Goal: Task Accomplishment & Management: Manage account settings

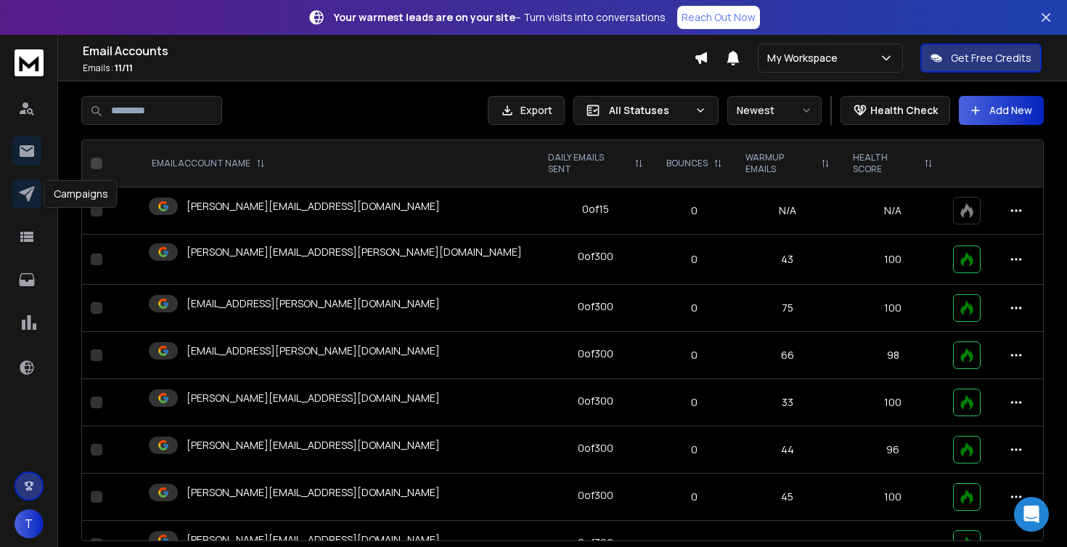
click at [30, 197] on icon at bounding box center [26, 193] width 17 height 17
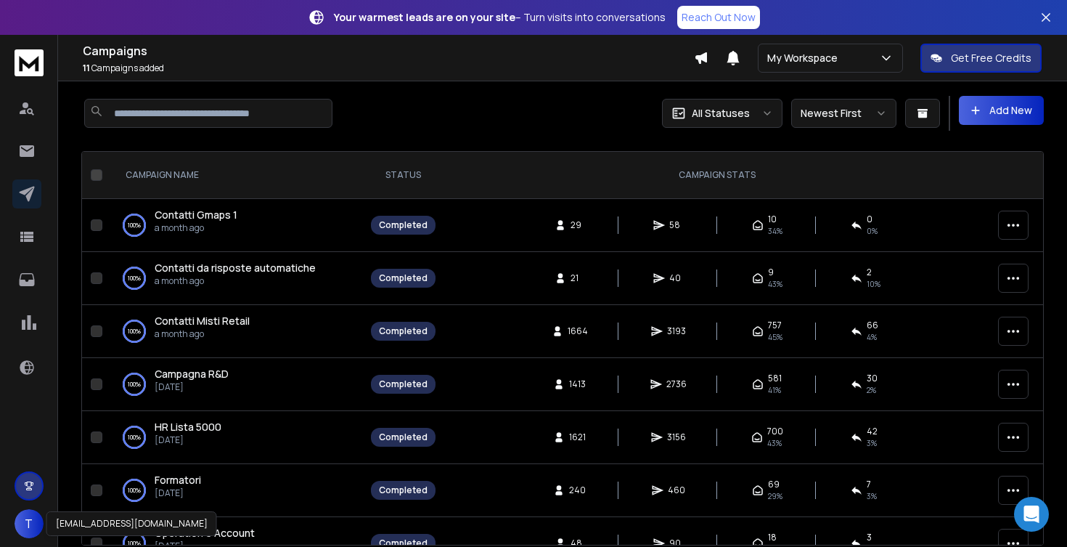
click at [29, 517] on span "T" at bounding box center [29, 523] width 29 height 29
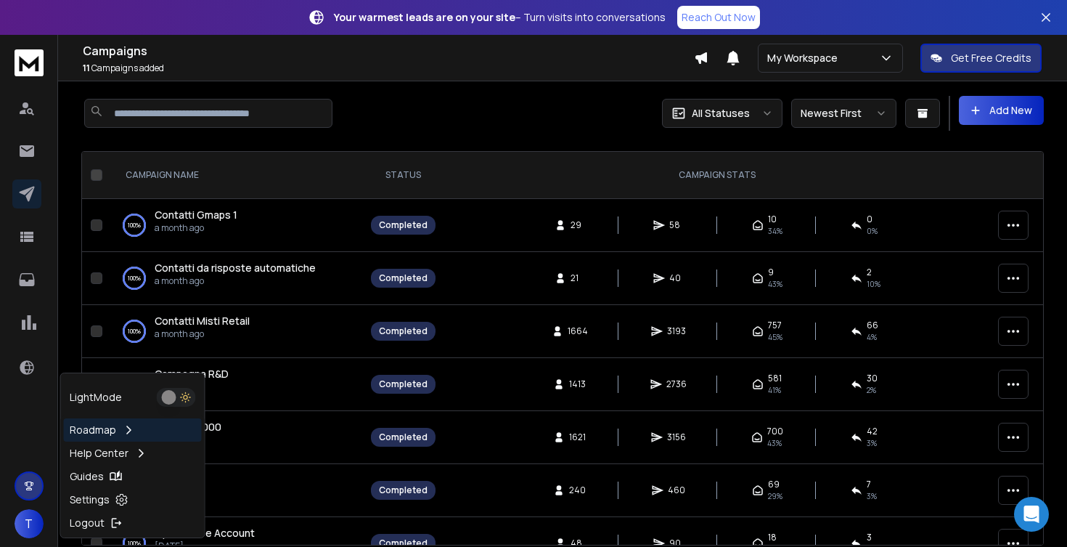
click at [31, 428] on div "T" at bounding box center [29, 294] width 58 height 518
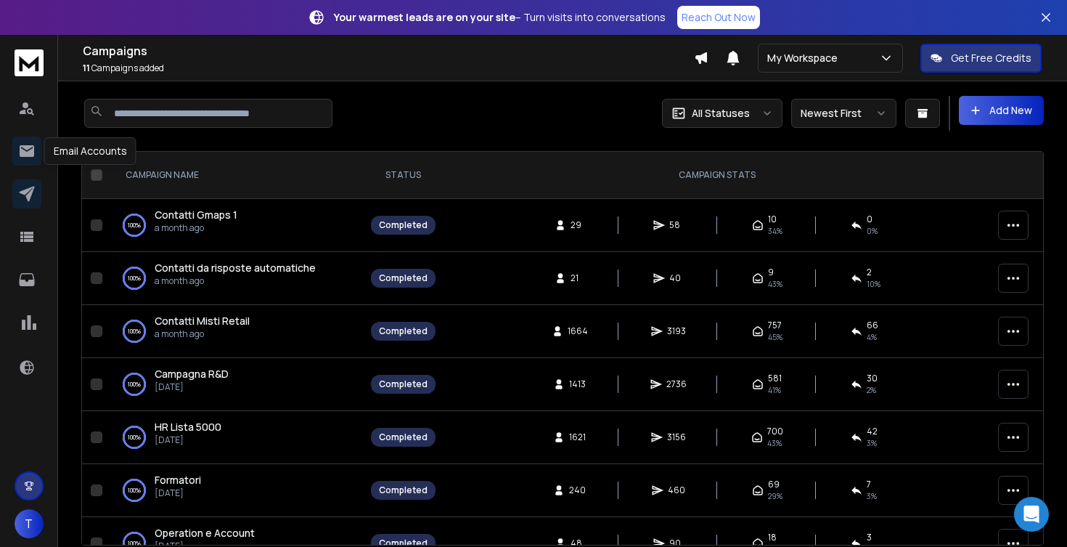
click at [28, 155] on icon at bounding box center [27, 151] width 15 height 12
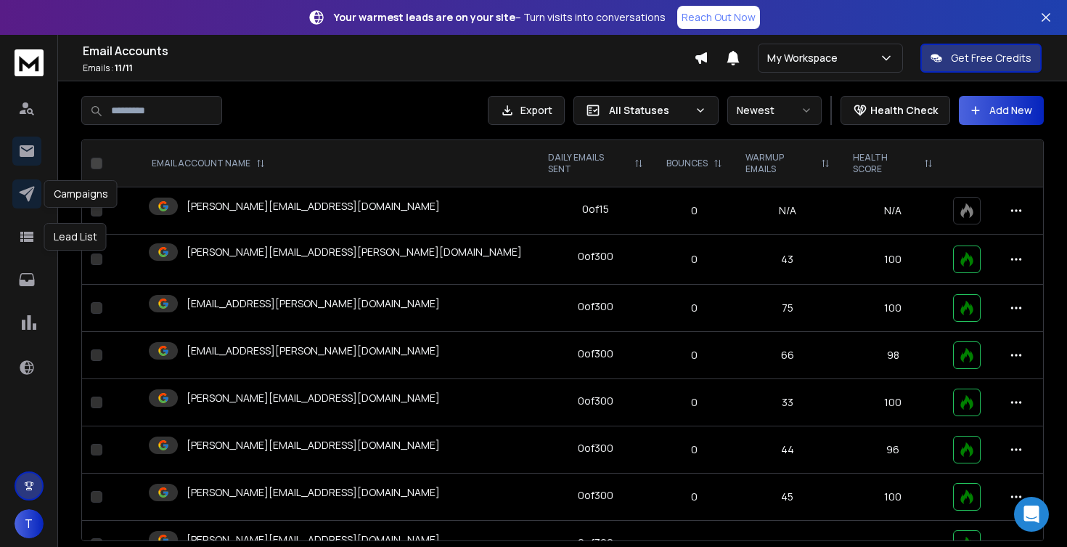
click at [25, 207] on link at bounding box center [26, 193] width 29 height 29
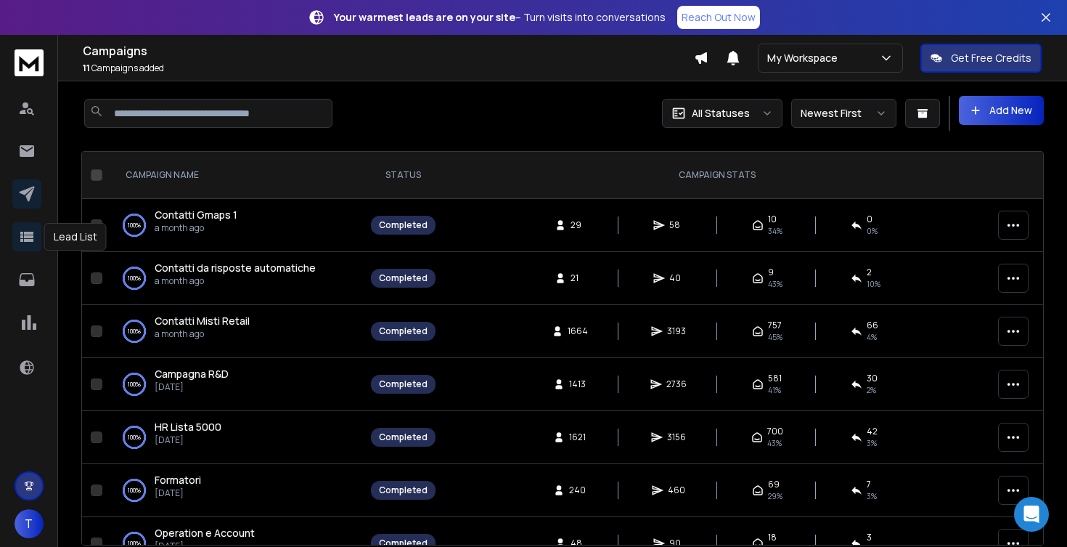
click at [24, 243] on icon at bounding box center [26, 236] width 17 height 17
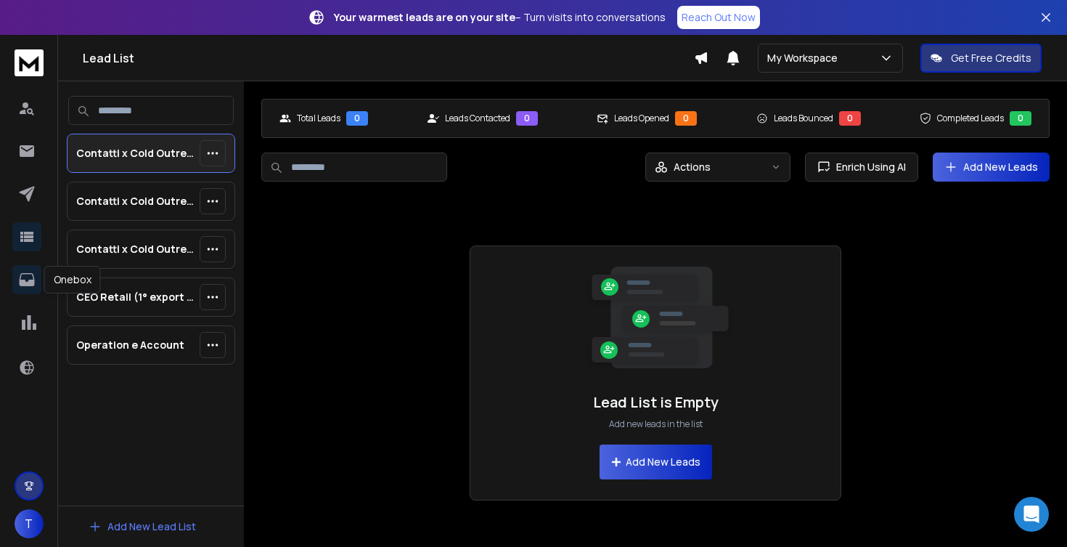
click at [31, 285] on icon at bounding box center [26, 279] width 15 height 13
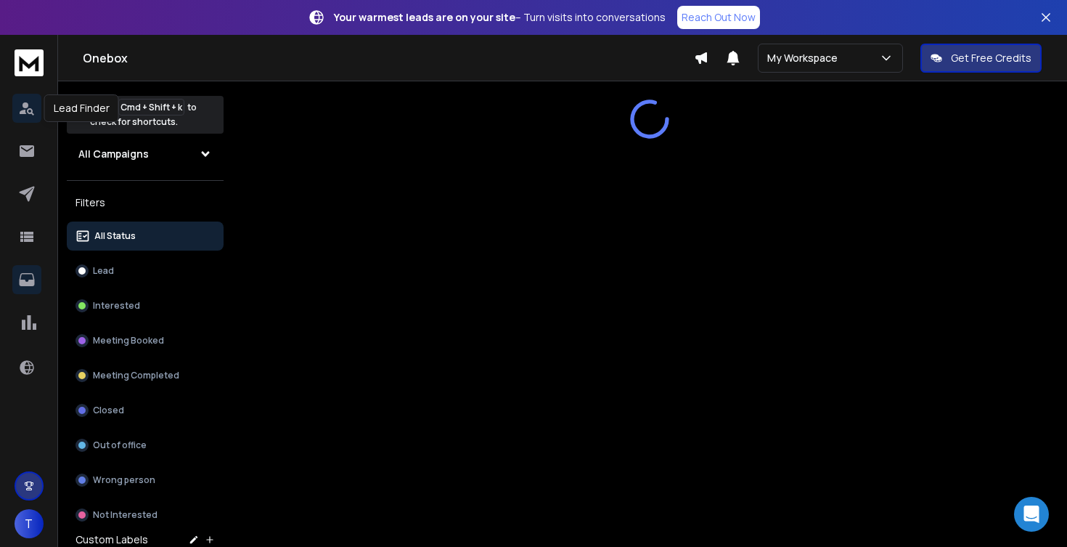
click at [25, 118] on link at bounding box center [26, 108] width 29 height 29
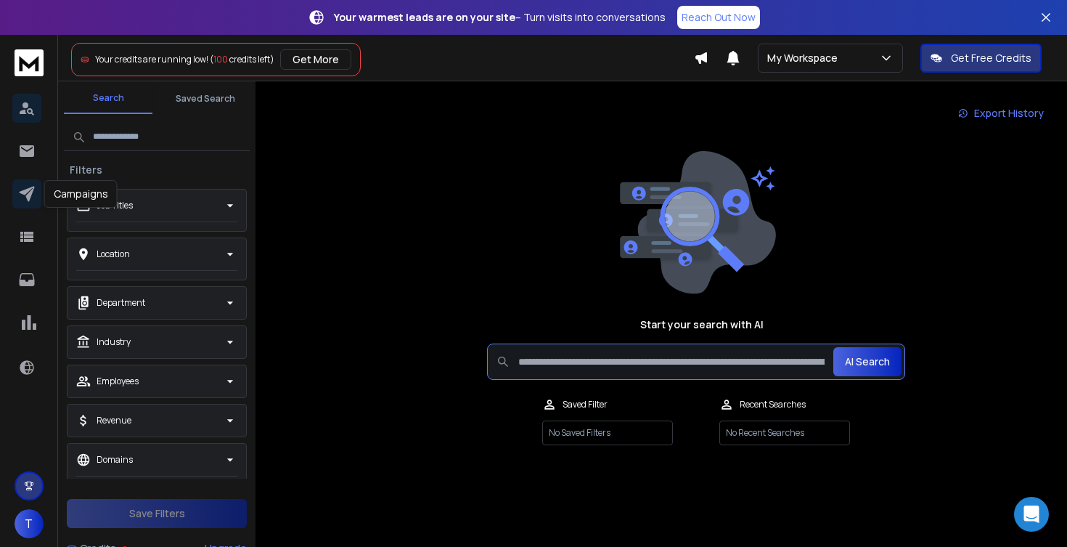
click at [18, 198] on icon at bounding box center [26, 193] width 17 height 17
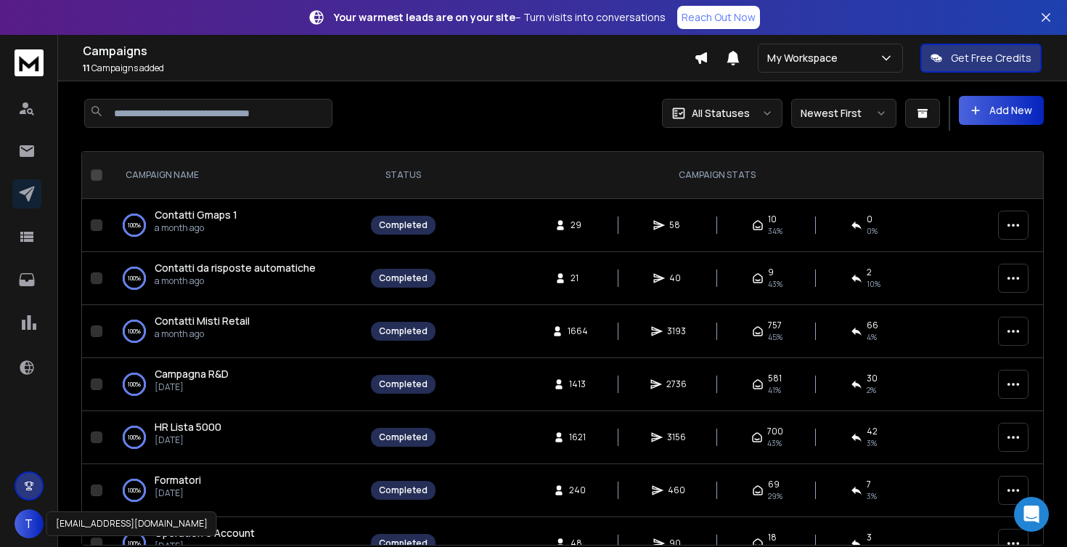
click at [30, 529] on span "T" at bounding box center [29, 523] width 29 height 29
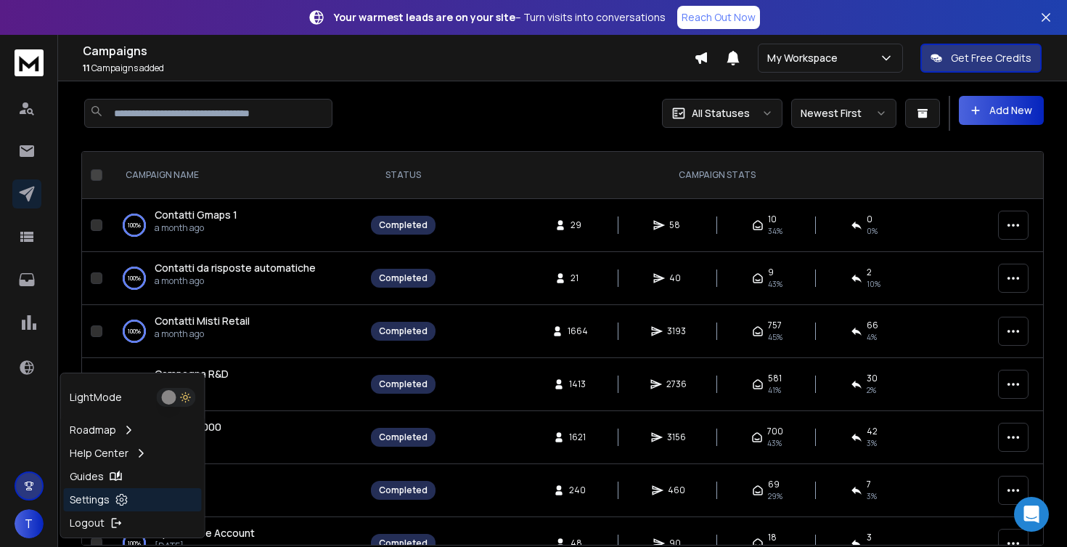
click at [99, 500] on p "Settings" at bounding box center [90, 499] width 40 height 15
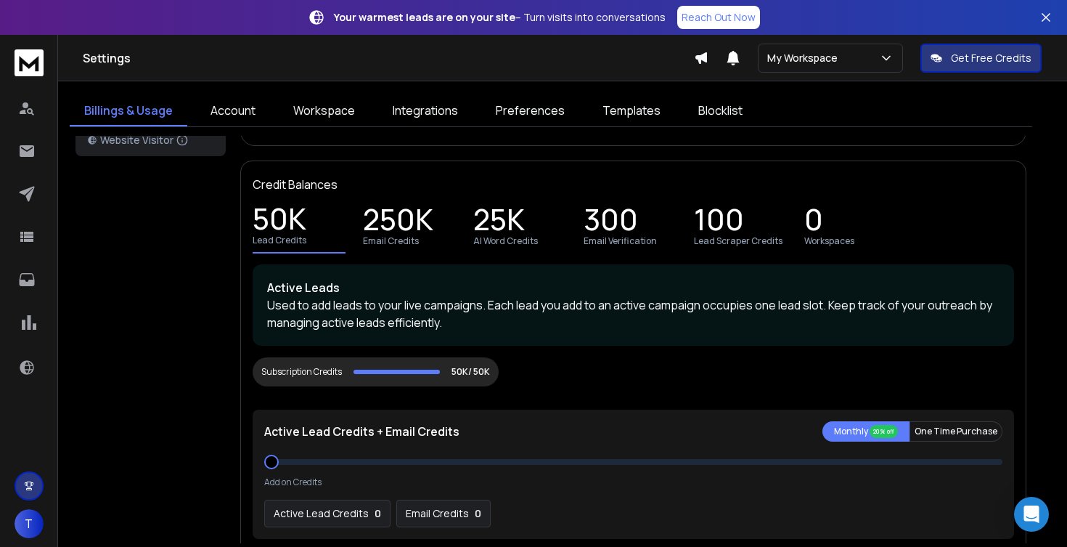
scroll to position [127, 0]
